Goal: Task Accomplishment & Management: Manage account settings

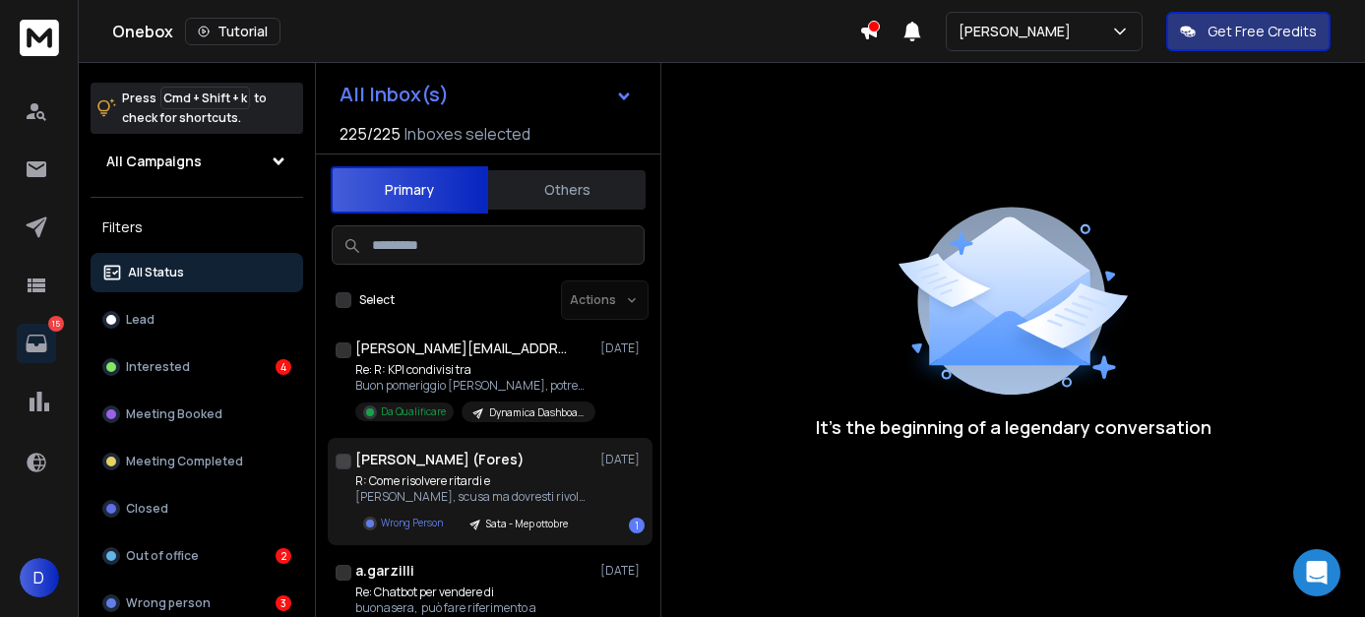
scroll to position [507, 0]
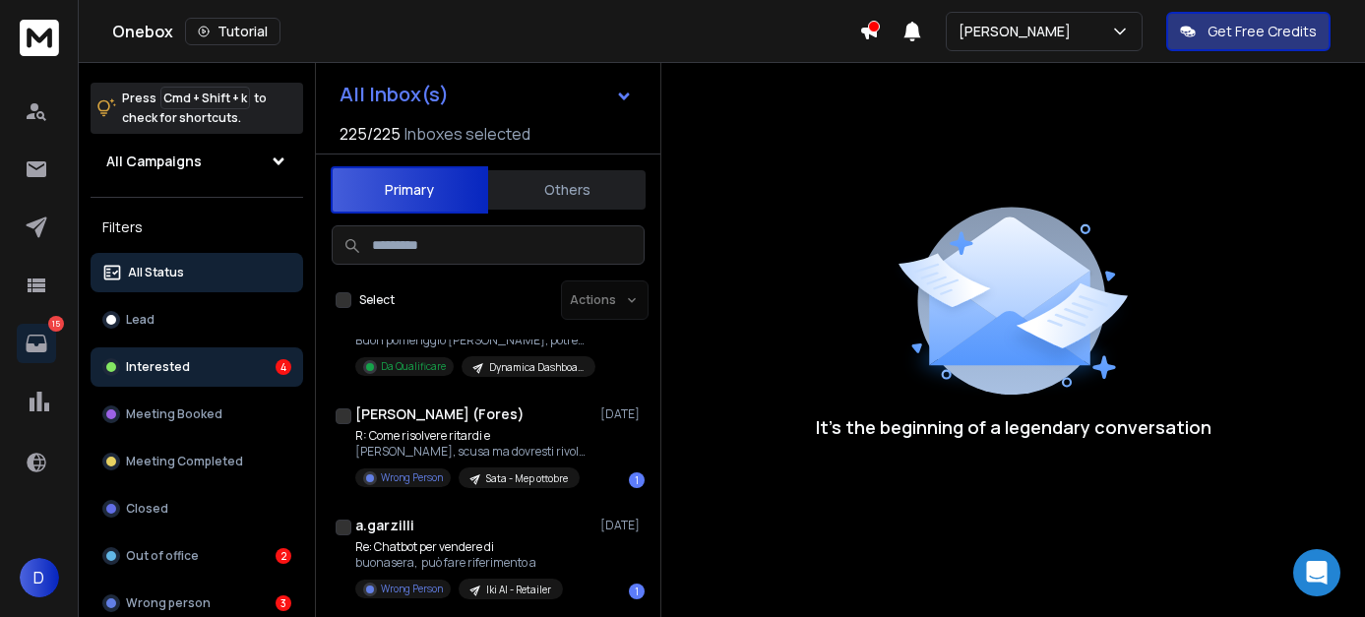
click at [276, 364] on div "4" at bounding box center [284, 367] width 16 height 16
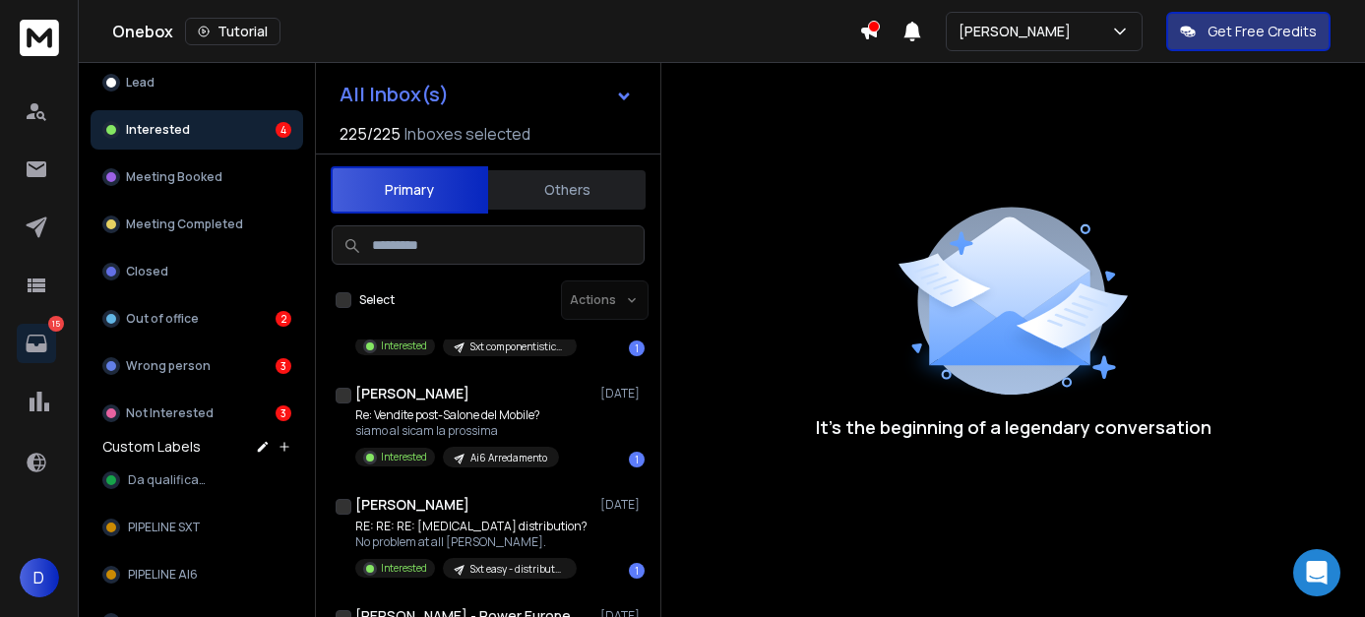
scroll to position [279, 0]
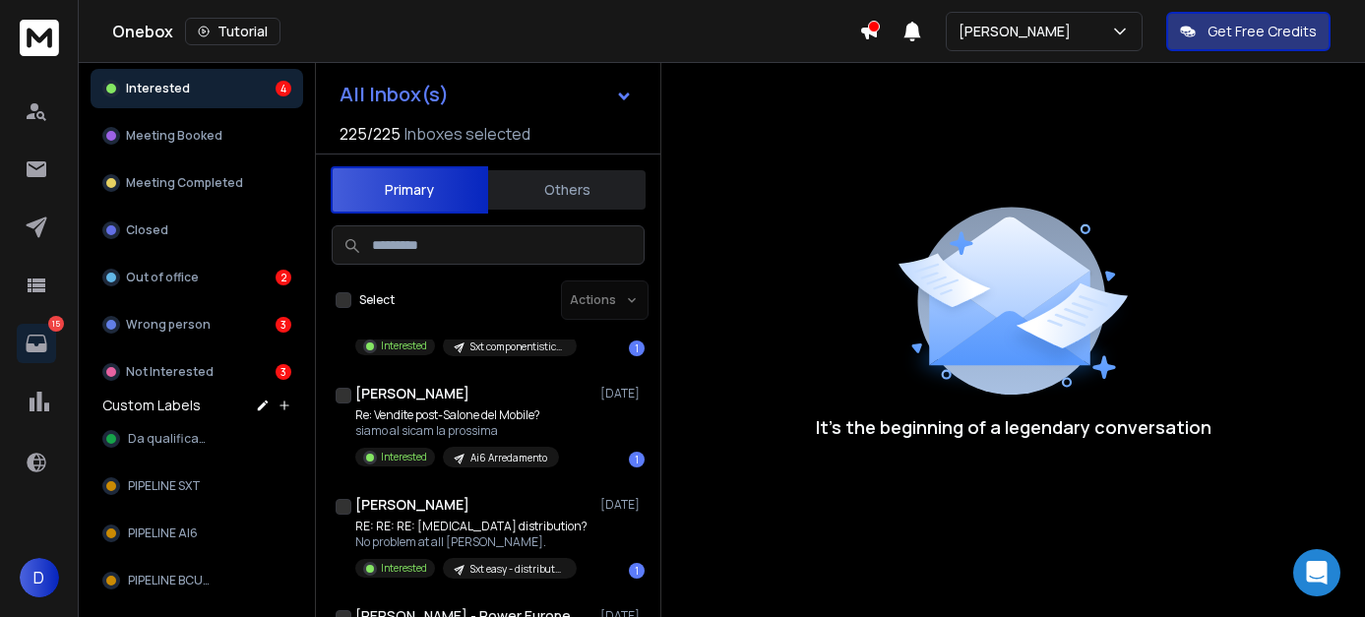
click at [212, 452] on button "Da qualificare" at bounding box center [197, 438] width 213 height 39
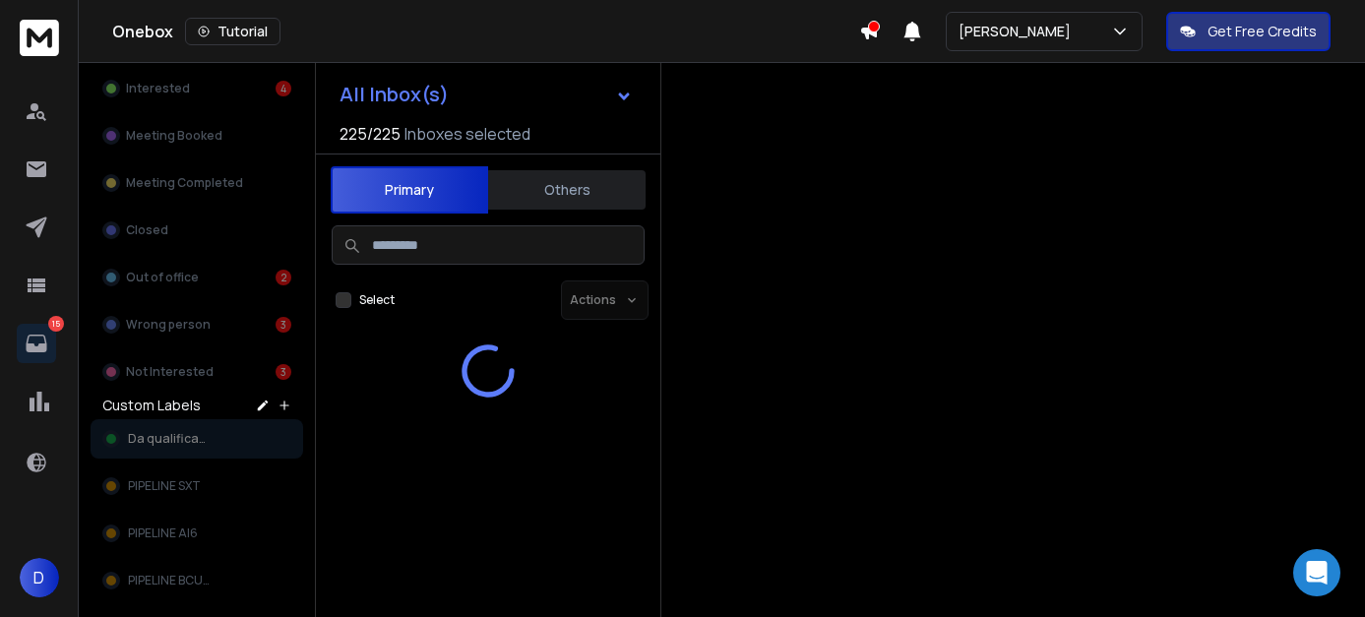
scroll to position [0, 0]
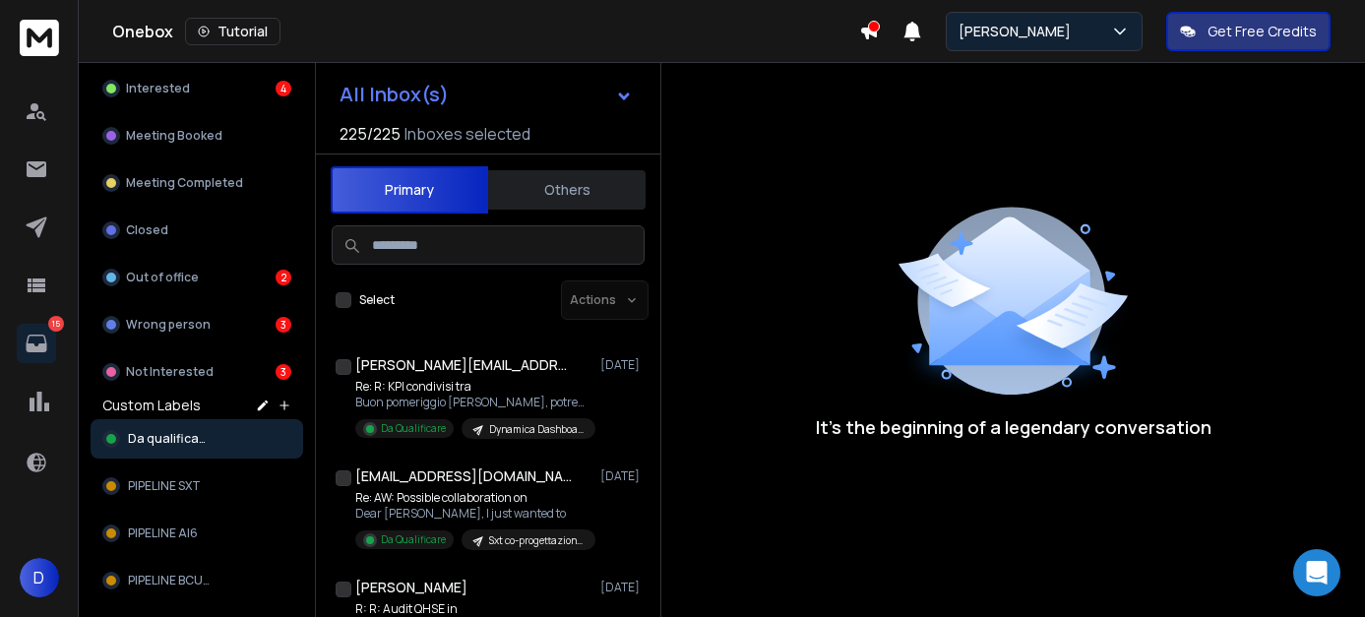
click at [1027, 20] on button "[PERSON_NAME]" at bounding box center [1044, 31] width 197 height 39
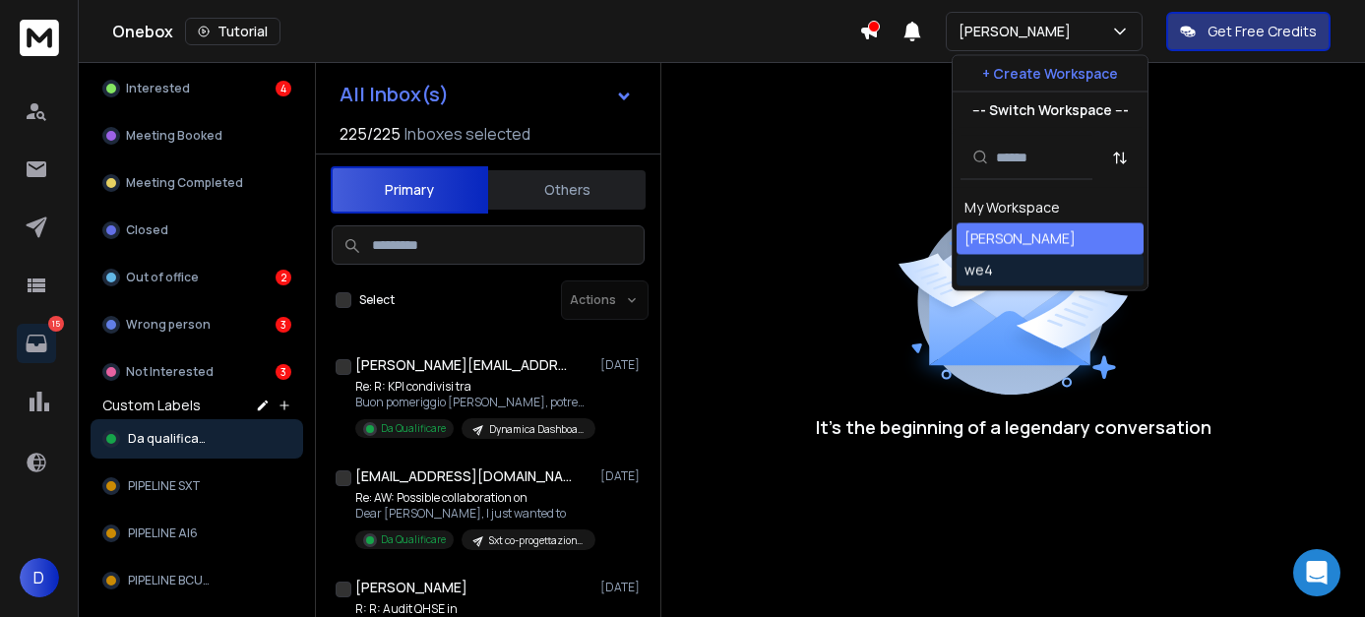
click at [1016, 279] on div "we4" at bounding box center [1050, 271] width 187 height 32
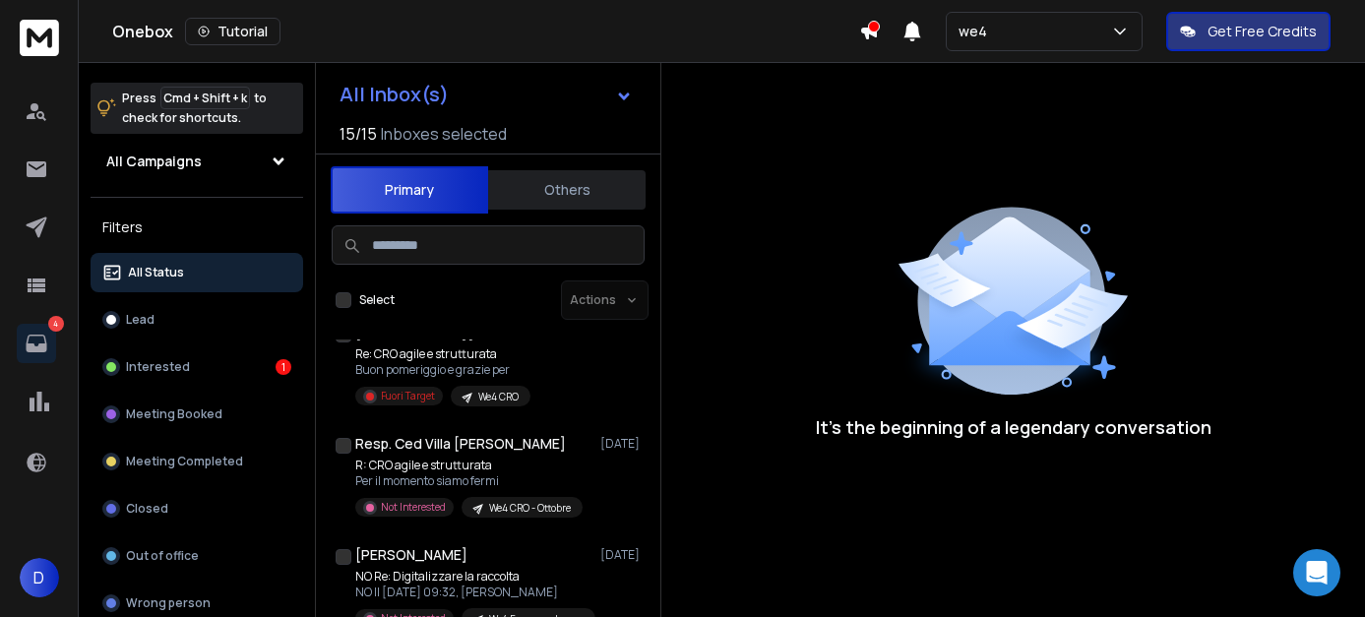
scroll to position [147, 0]
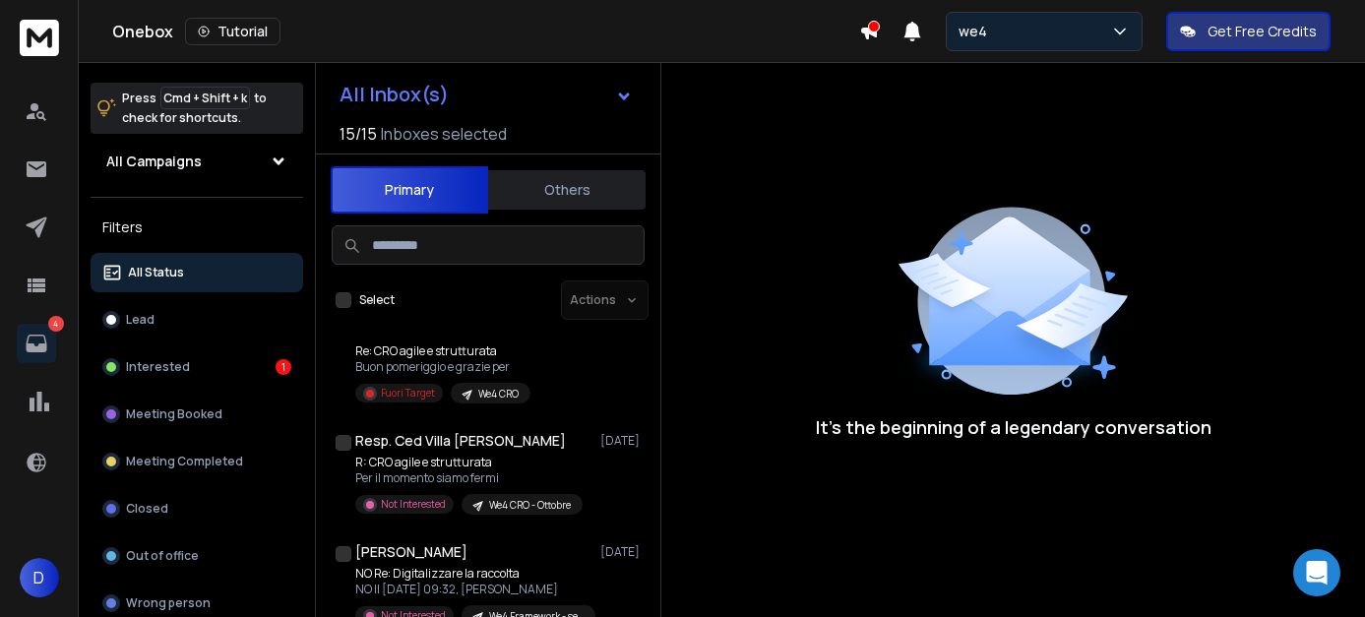
click at [981, 32] on p "we4" at bounding box center [977, 32] width 36 height 20
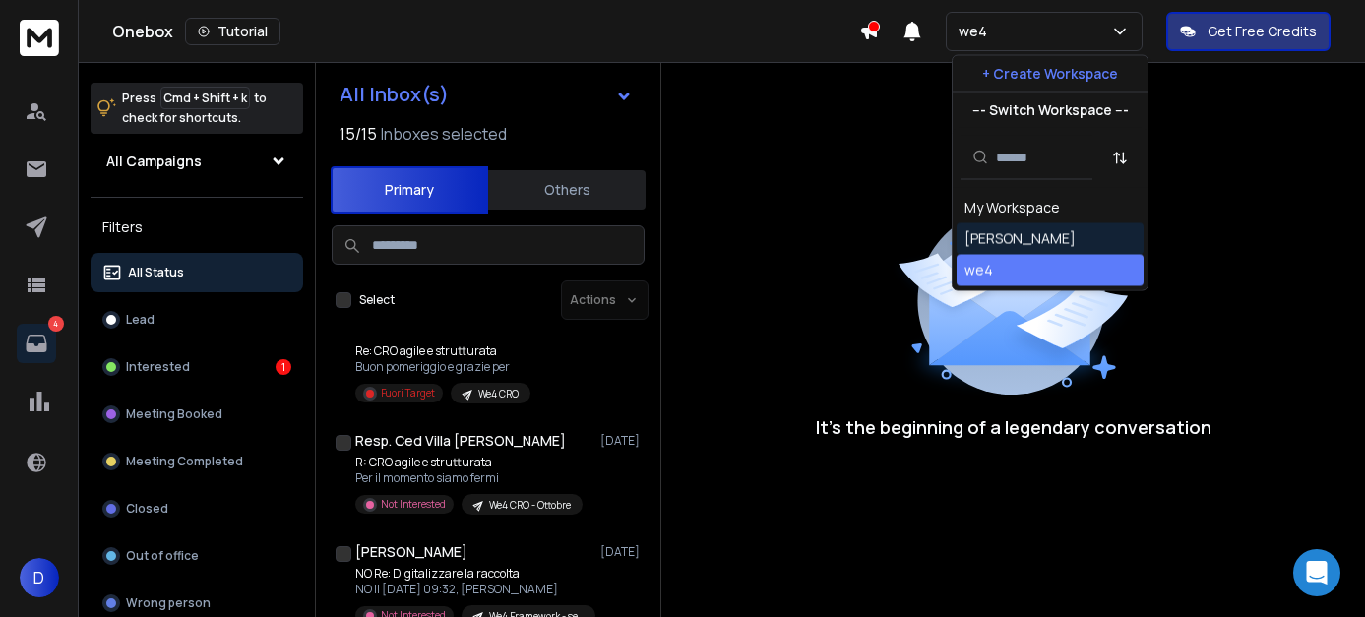
click at [990, 234] on div "[PERSON_NAME]" at bounding box center [1020, 239] width 111 height 20
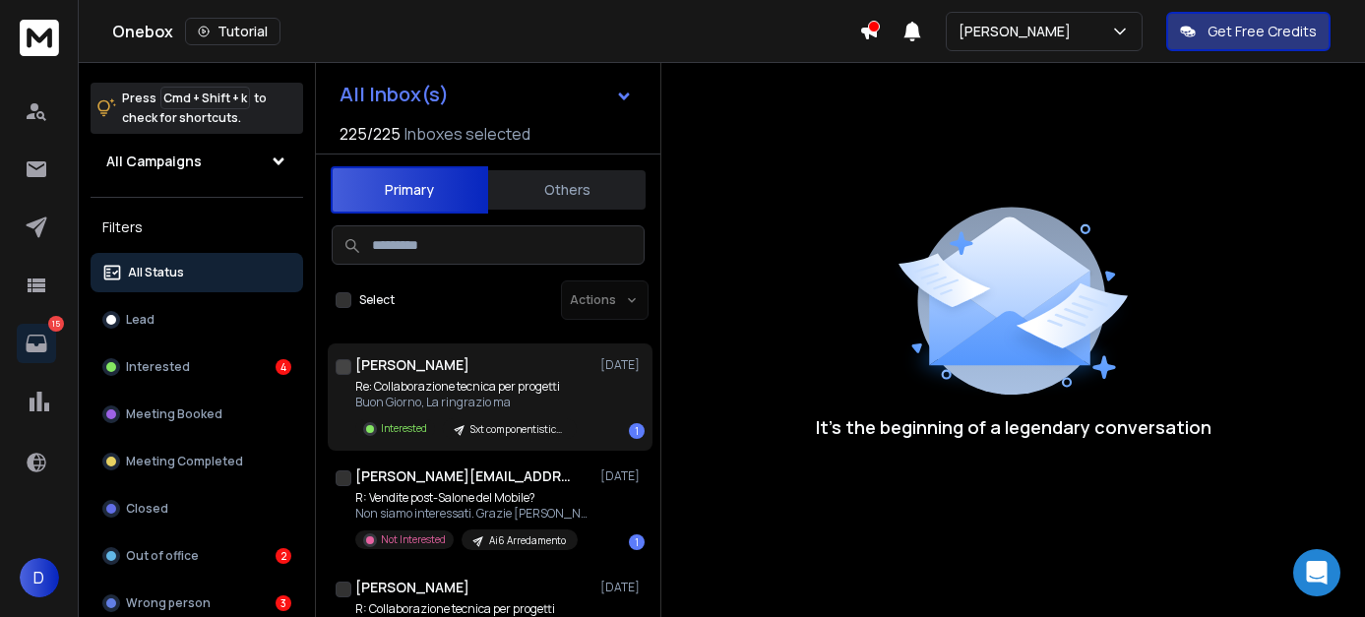
click at [601, 372] on p "[DATE]" at bounding box center [623, 365] width 44 height 16
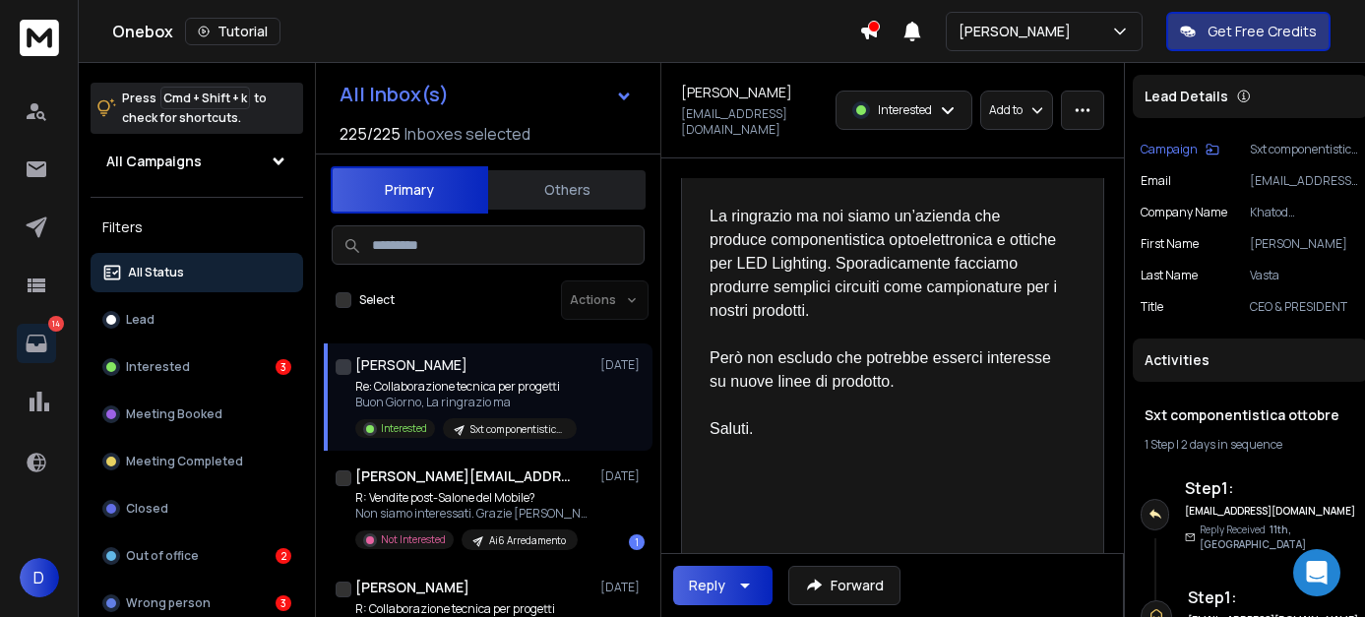
scroll to position [306, 0]
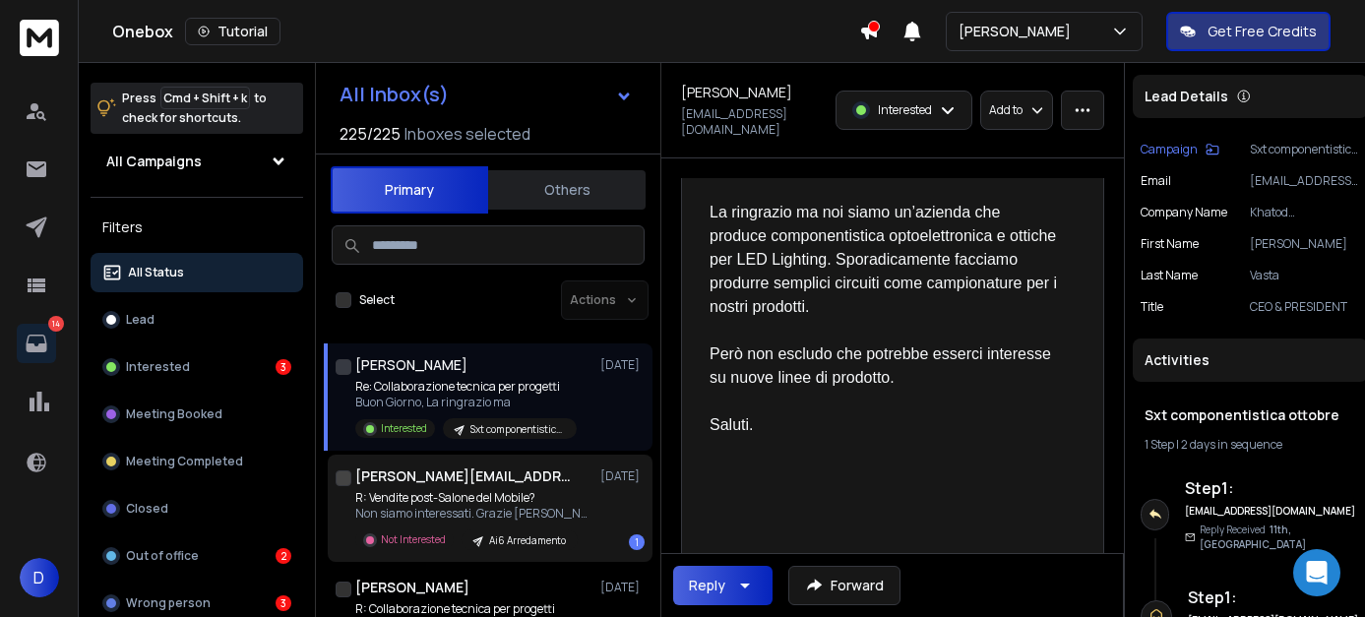
click at [578, 483] on div "[PERSON_NAME][EMAIL_ADDRESS][DOMAIN_NAME] [DATE]" at bounding box center [499, 477] width 289 height 20
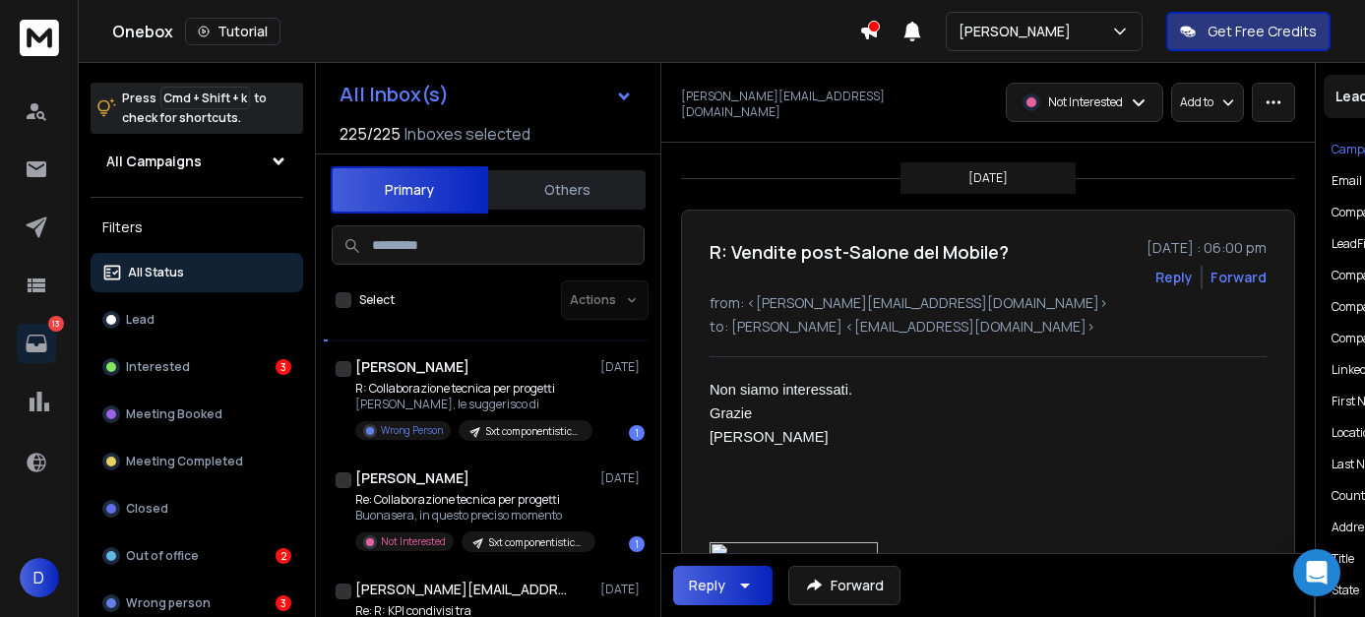
scroll to position [235, 0]
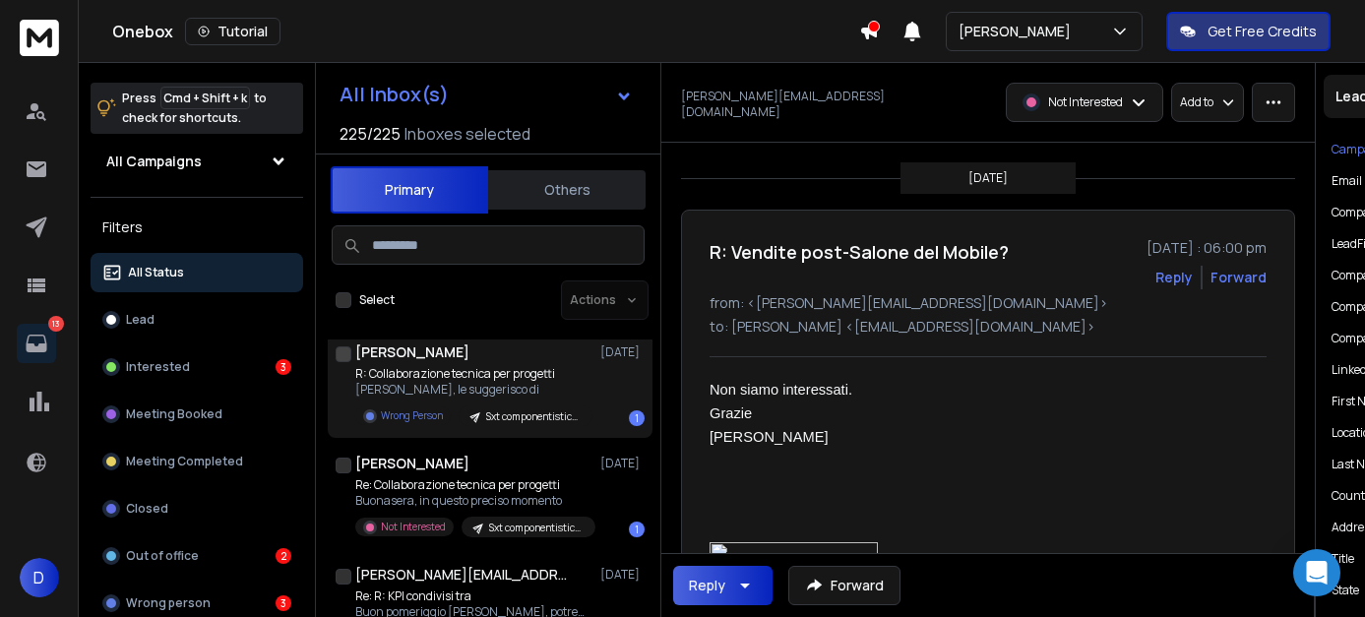
click at [548, 388] on p "[PERSON_NAME], le suggerisco di" at bounding box center [473, 390] width 236 height 16
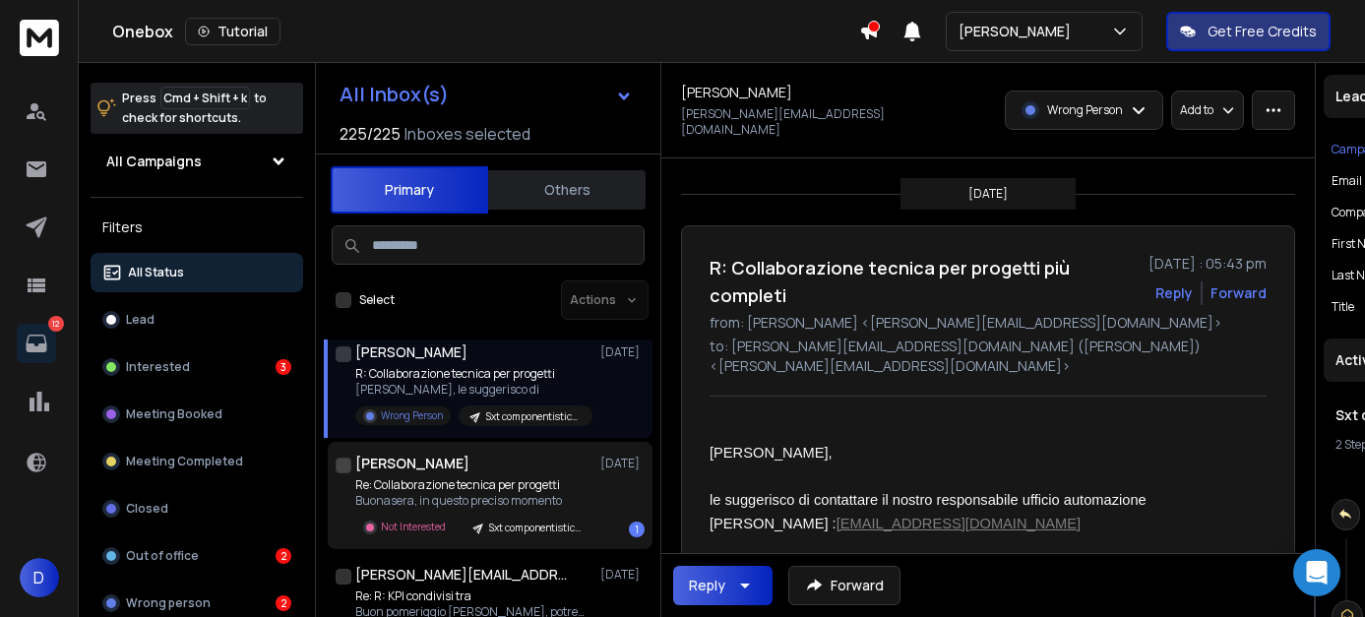
click at [563, 483] on p "Re: Collaborazione tecnica per progetti" at bounding box center [473, 485] width 236 height 16
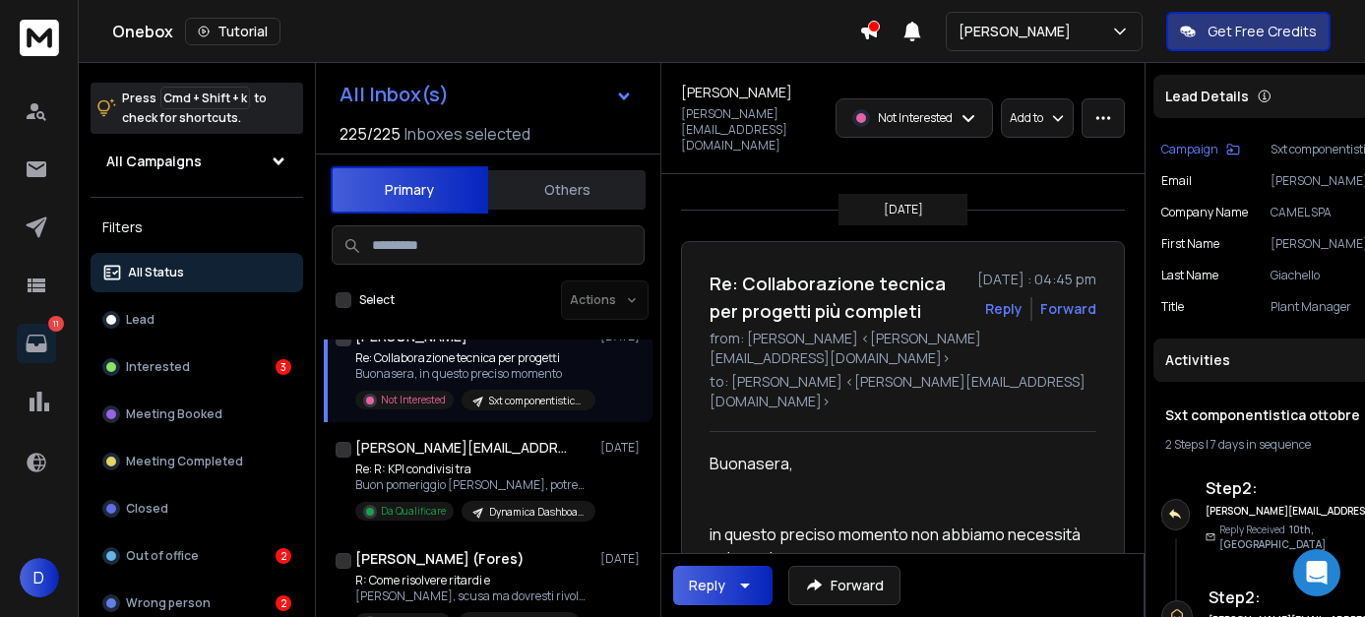
scroll to position [365, 0]
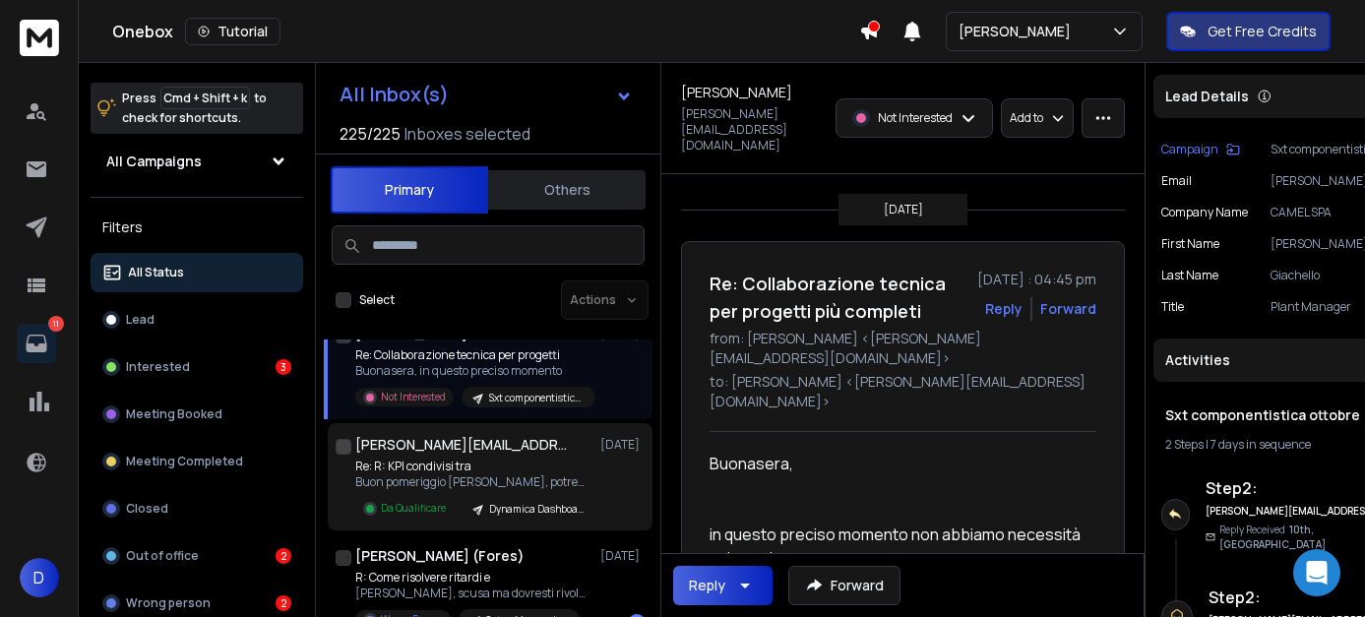
click at [538, 464] on p "Re: R: KPI condivisi tra" at bounding box center [473, 467] width 236 height 16
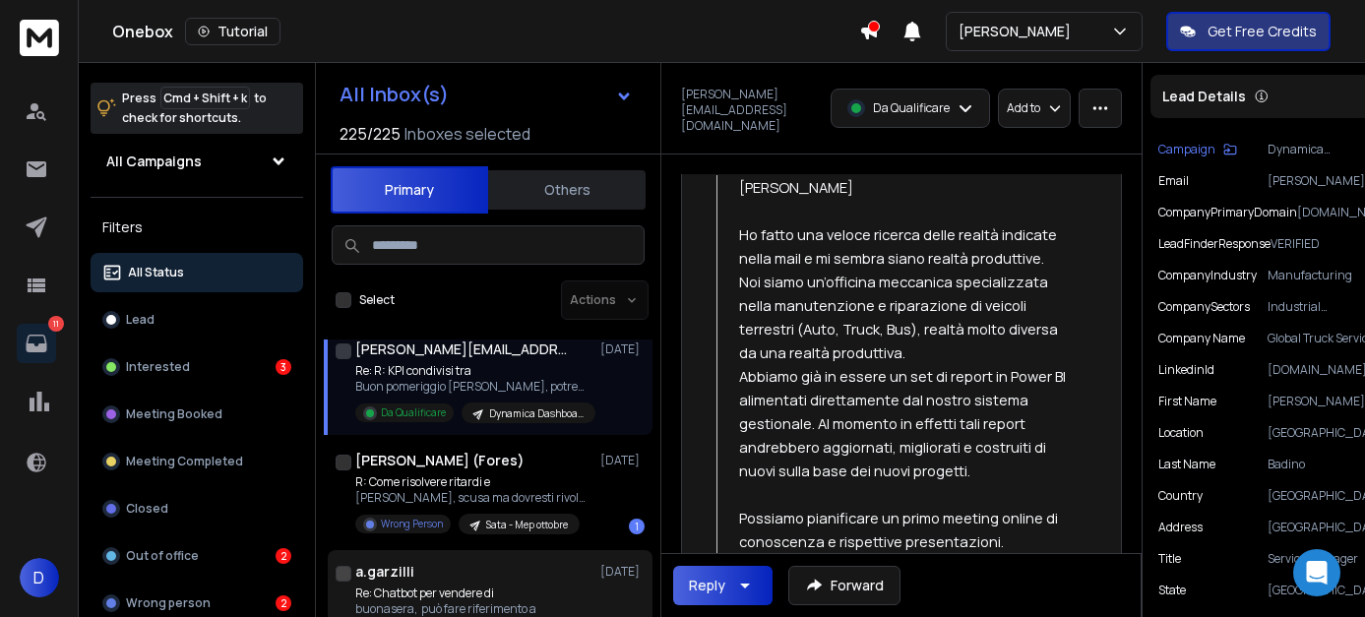
scroll to position [463, 0]
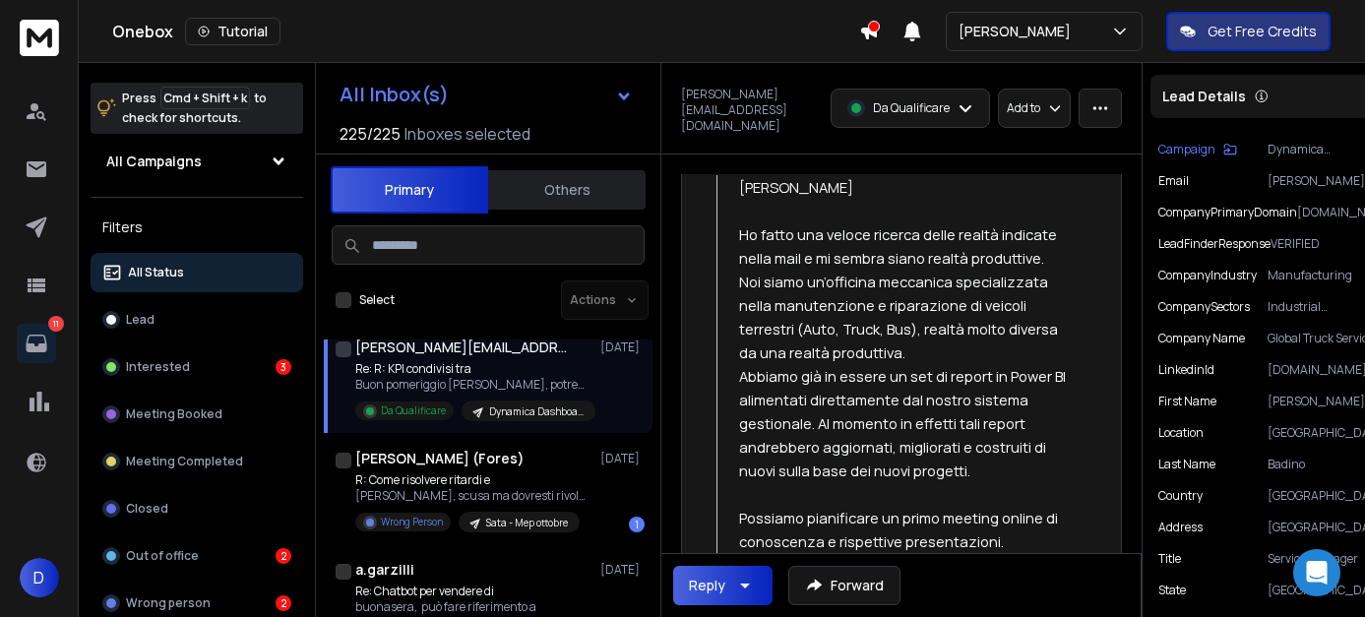
click at [604, 392] on div "Re: R: KPI condivisi tra Buon pomeriggio [PERSON_NAME], potremmo sentirci [DATE…" at bounding box center [499, 391] width 289 height 60
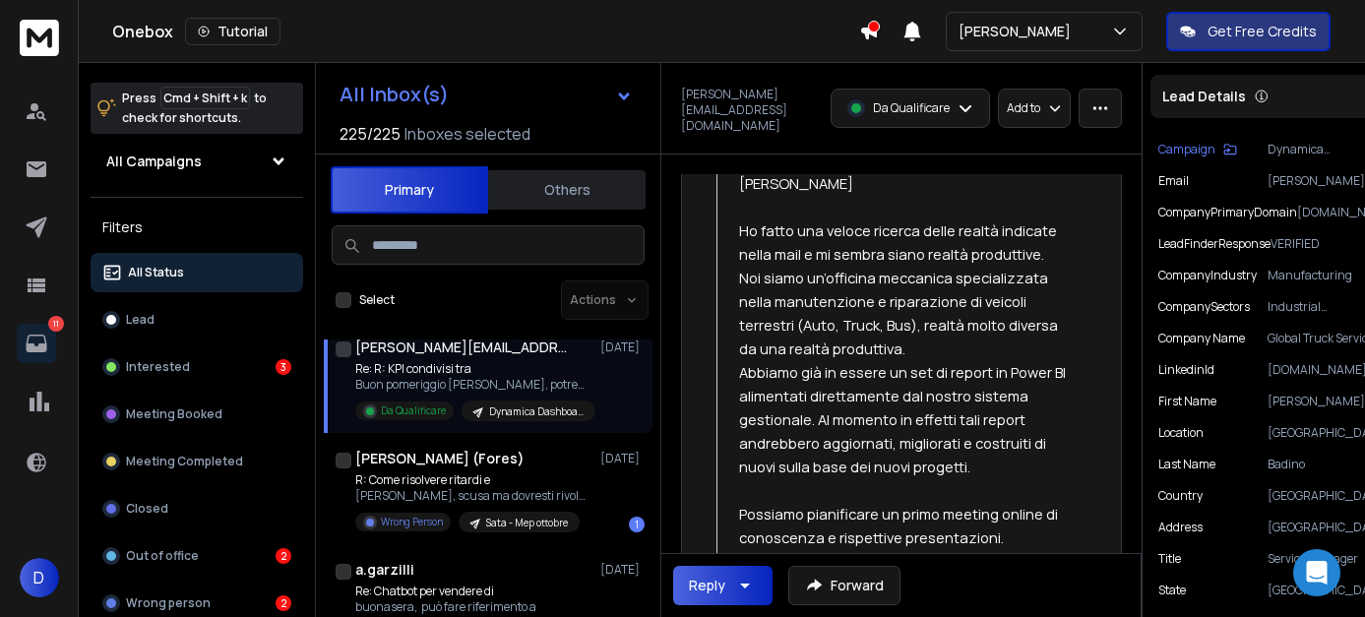
scroll to position [686, 0]
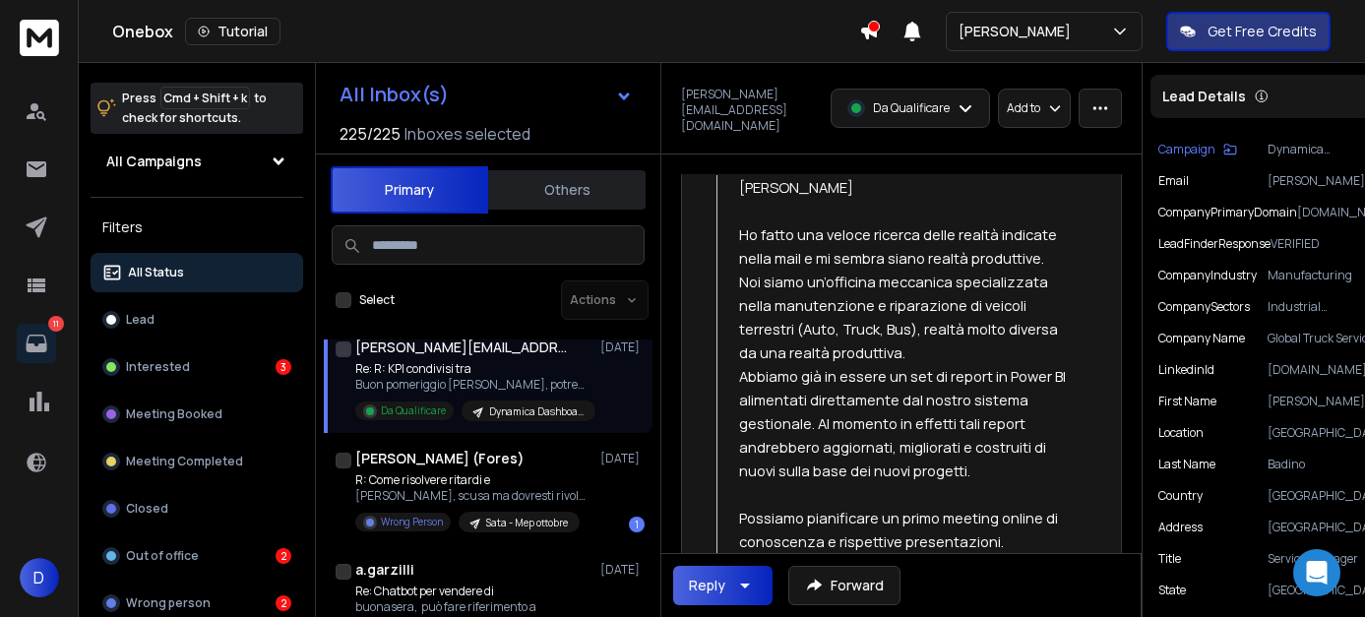
click at [1122, 118] on button "button" at bounding box center [1100, 108] width 43 height 39
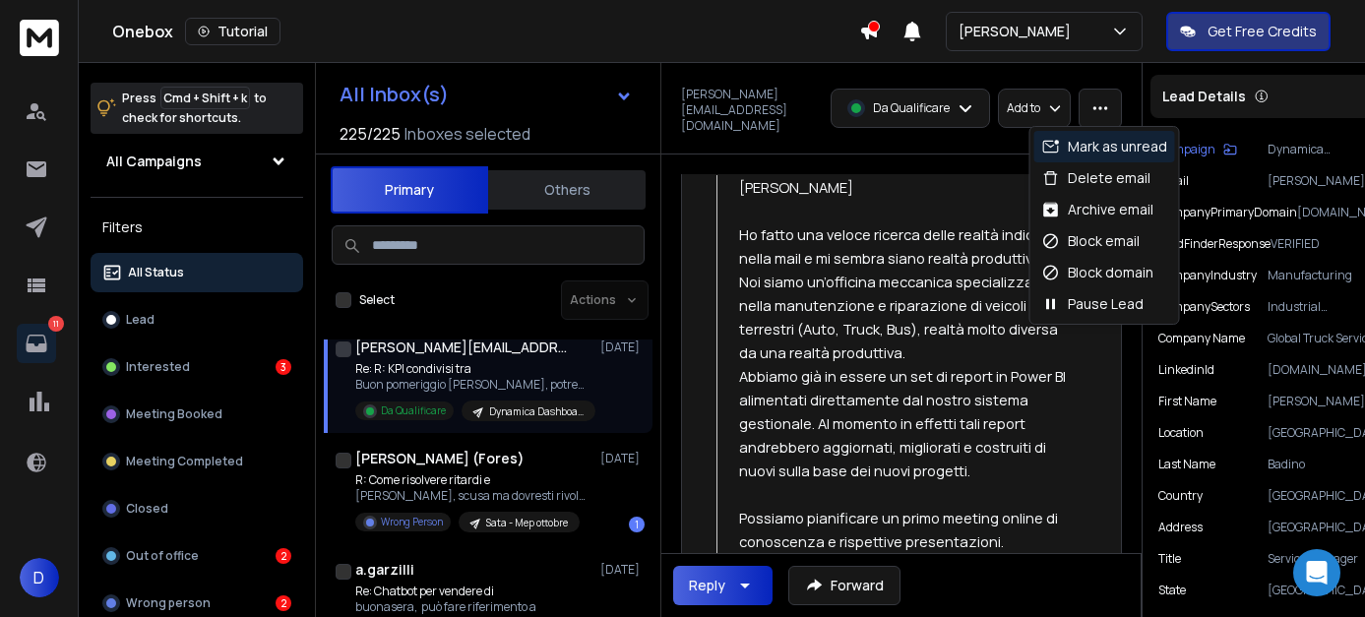
click at [1129, 145] on div "Mark as unread" at bounding box center [1105, 147] width 125 height 20
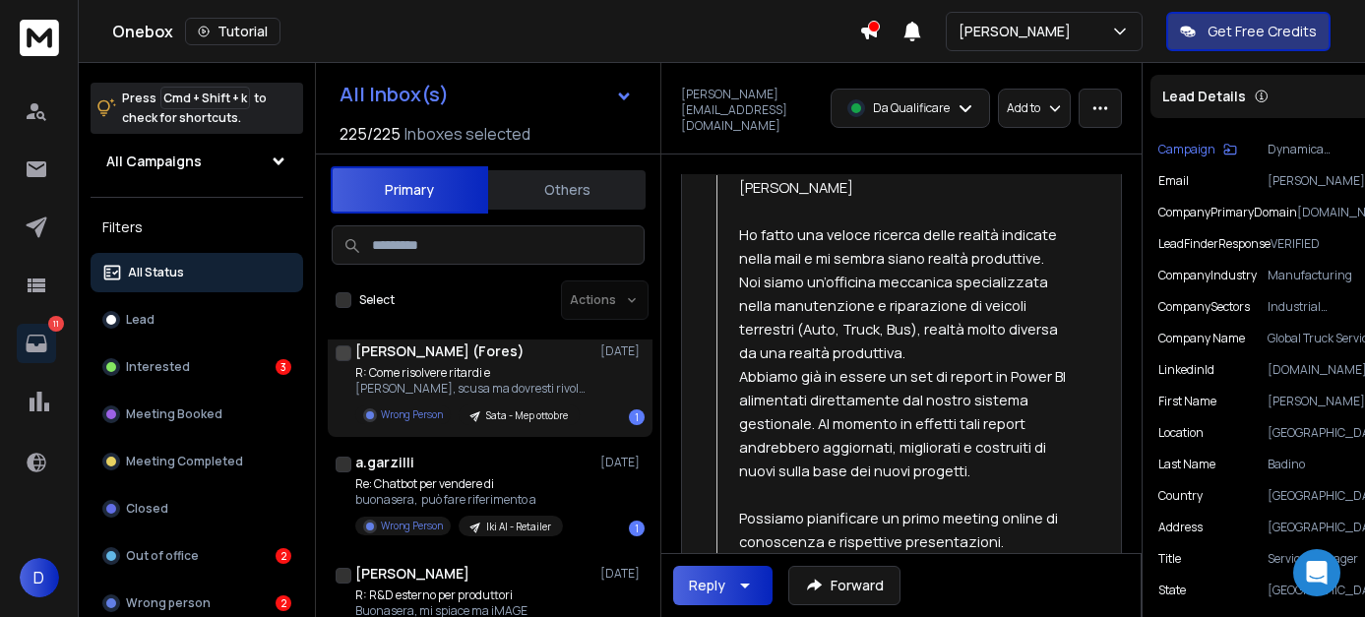
scroll to position [590, 0]
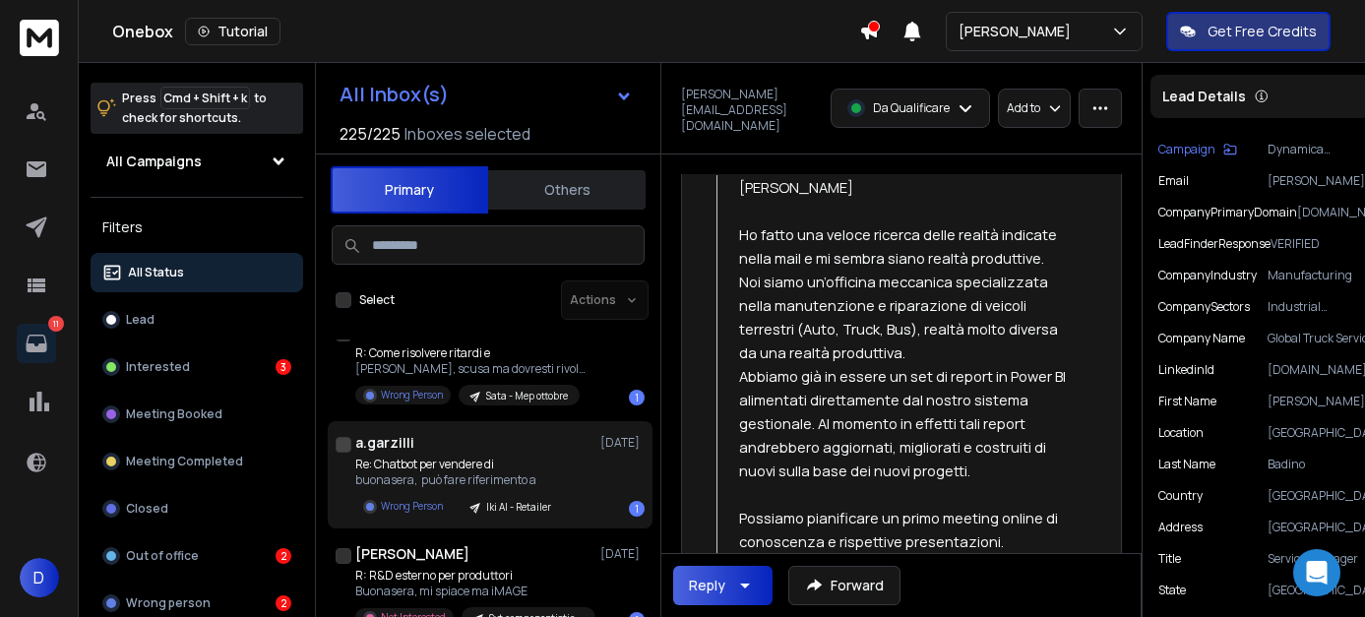
click at [555, 486] on p "buonasera, può fare riferimento a" at bounding box center [459, 481] width 208 height 16
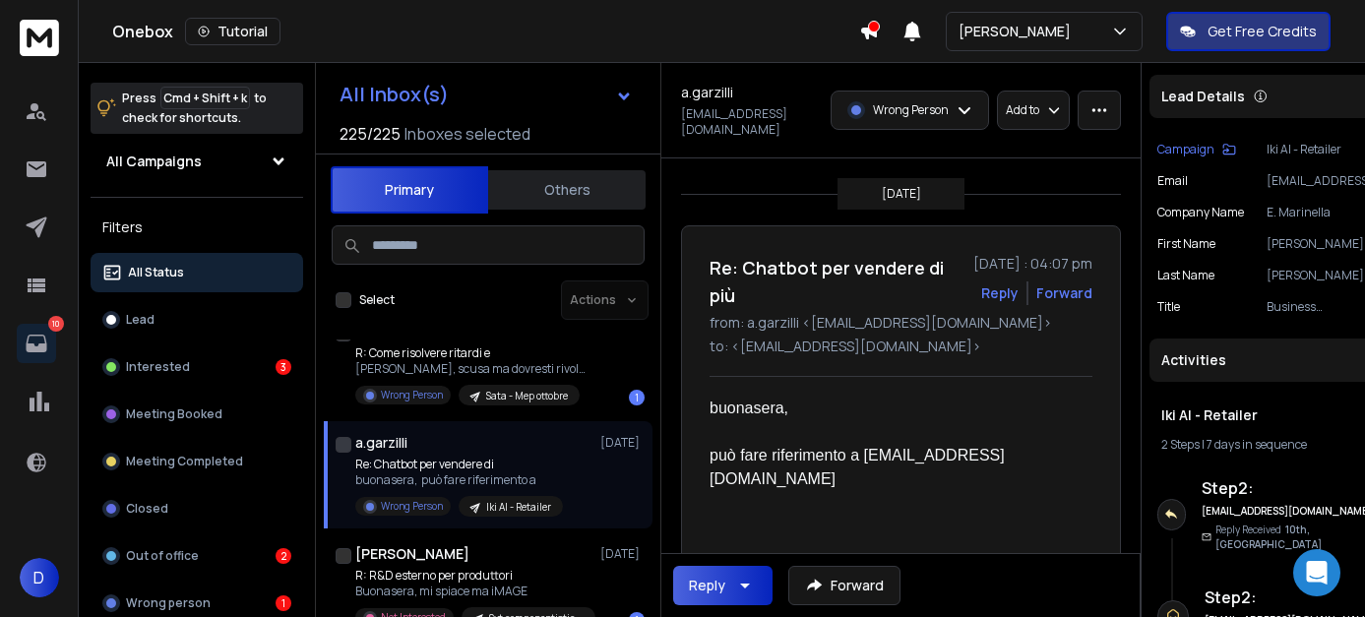
click at [1108, 106] on icon "button" at bounding box center [1100, 110] width 18 height 18
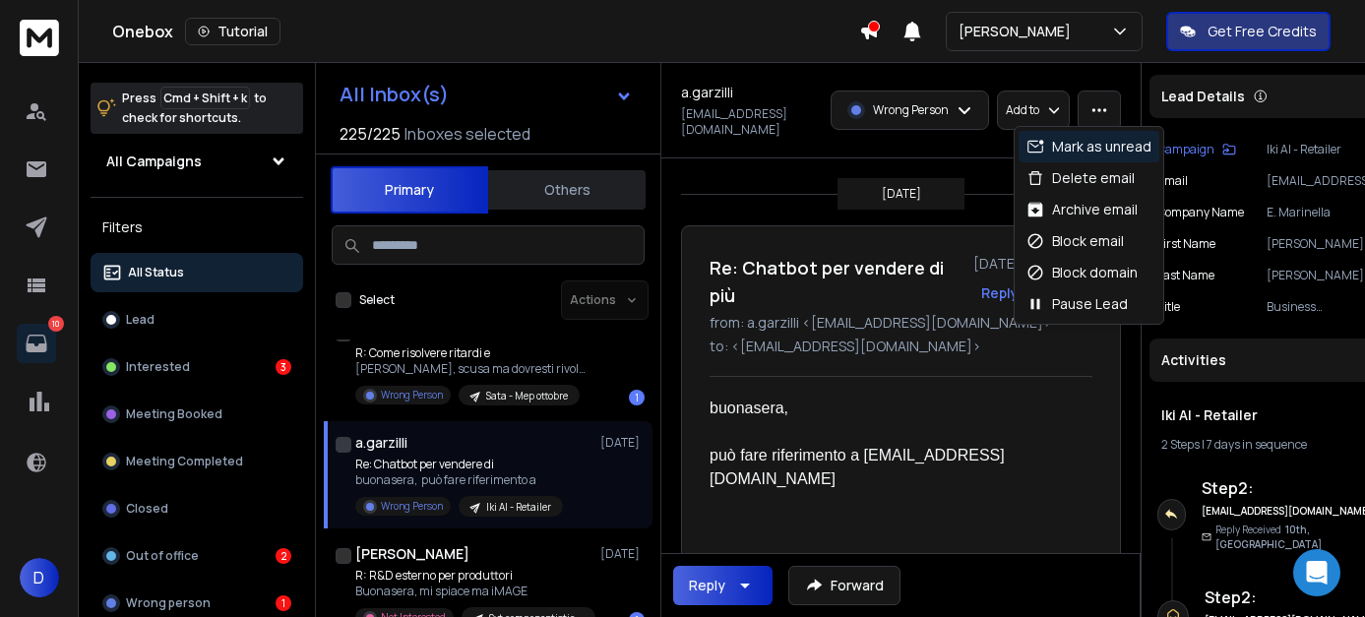
click at [1090, 144] on div "Mark as unread" at bounding box center [1089, 147] width 125 height 20
